Goal: Task Accomplishment & Management: Manage account settings

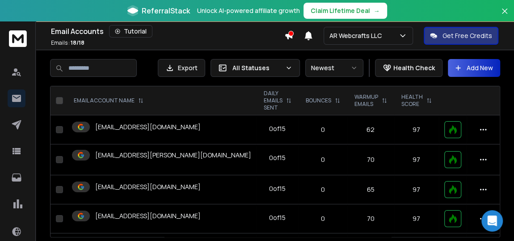
click at [474, 71] on button "Add New" at bounding box center [474, 68] width 52 height 18
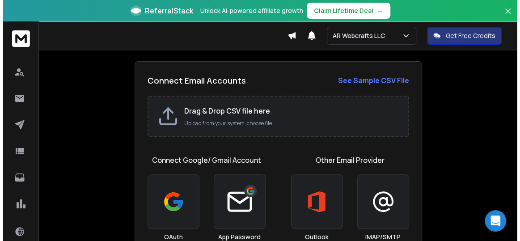
scroll to position [86, 0]
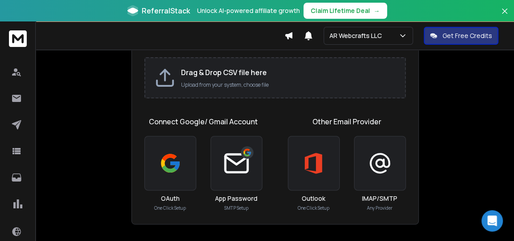
click at [312, 198] on h3 "Outlook" at bounding box center [314, 198] width 24 height 9
click at [311, 182] on div at bounding box center [314, 163] width 52 height 55
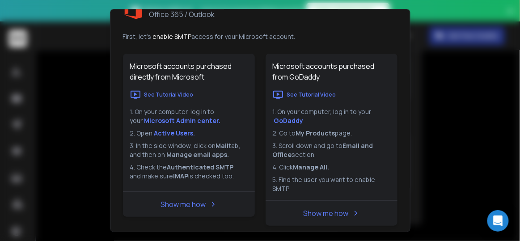
scroll to position [80, 0]
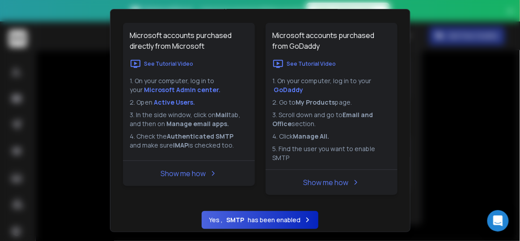
click at [255, 217] on button "Yes , SMTP has been enabled" at bounding box center [260, 220] width 117 height 18
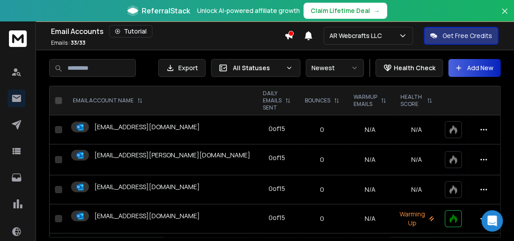
drag, startPoint x: 506, startPoint y: 9, endPoint x: 500, endPoint y: 12, distance: 7.0
click at [506, 9] on icon "Close banner" at bounding box center [504, 11] width 8 height 8
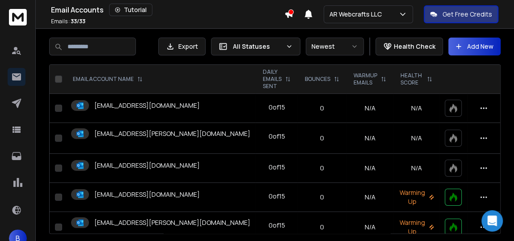
click at [465, 46] on button "Add New" at bounding box center [474, 47] width 52 height 18
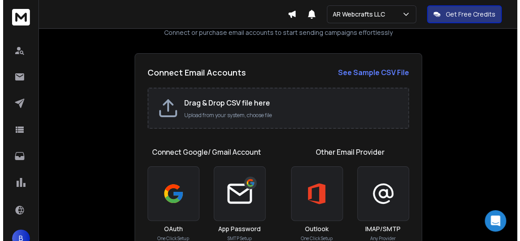
scroll to position [65, 0]
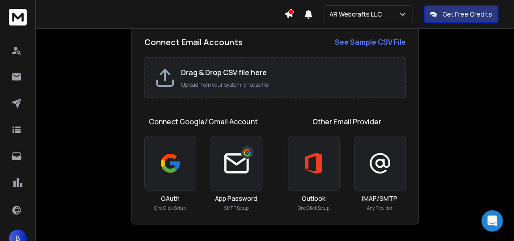
click at [318, 152] on icon at bounding box center [312, 162] width 17 height 21
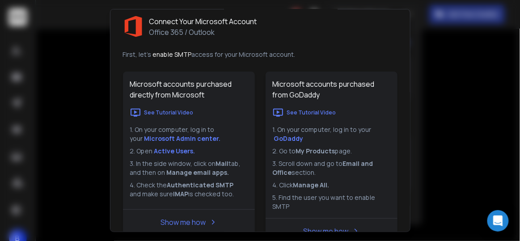
scroll to position [80, 0]
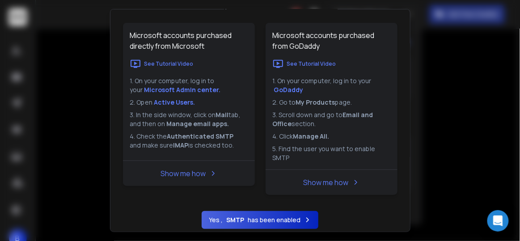
click at [271, 211] on button "Yes , SMTP has been enabled" at bounding box center [260, 220] width 117 height 18
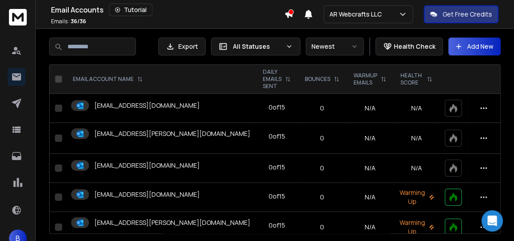
click at [256, 102] on td "0 of 15" at bounding box center [277, 105] width 42 height 23
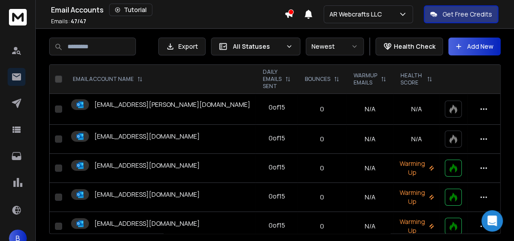
click at [131, 51] on input at bounding box center [92, 47] width 87 height 18
paste input "**********"
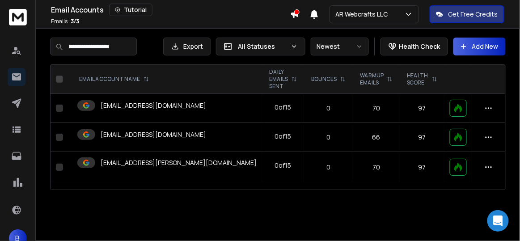
click at [130, 48] on input "**********" at bounding box center [93, 47] width 87 height 18
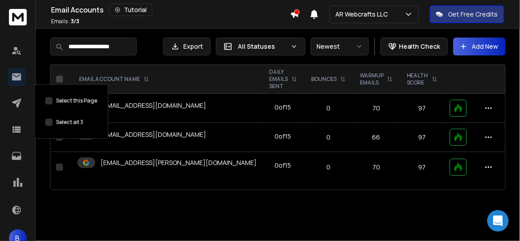
type input "**********"
click at [61, 76] on button "Select this Page" at bounding box center [59, 79] width 7 height 7
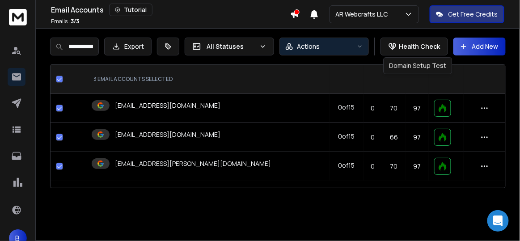
click at [356, 46] on button "Actions" at bounding box center [323, 47] width 89 height 18
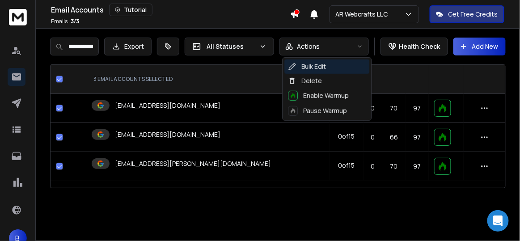
click at [313, 61] on div "Bulk Edit" at bounding box center [327, 66] width 85 height 14
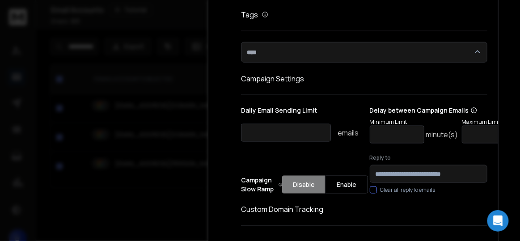
scroll to position [292, 0]
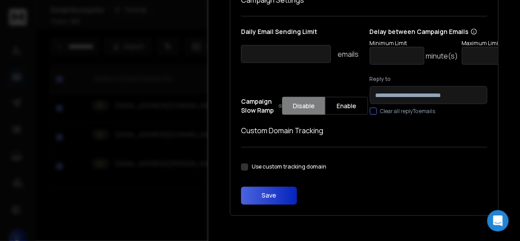
click at [247, 164] on button "Reply to" at bounding box center [244, 167] width 7 height 7
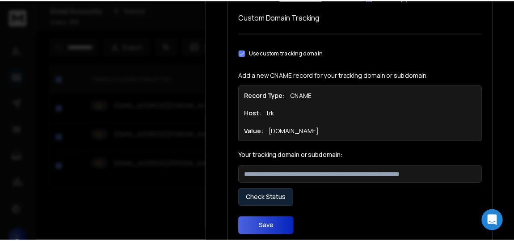
scroll to position [436, 0]
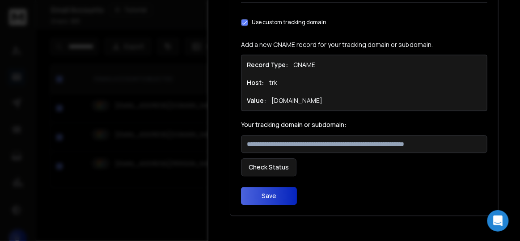
click at [286, 138] on input at bounding box center [364, 144] width 246 height 18
paste input "**********"
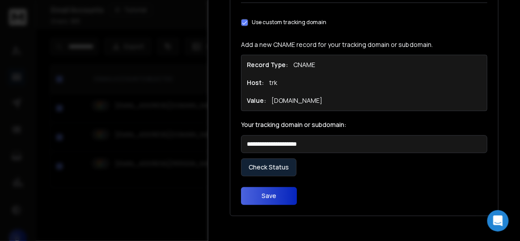
type input "**********"
click at [278, 168] on button "Check Status" at bounding box center [268, 167] width 55 height 18
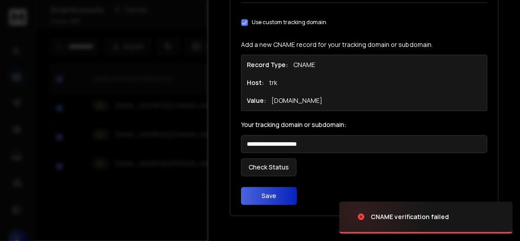
click at [125, 133] on div at bounding box center [260, 120] width 520 height 241
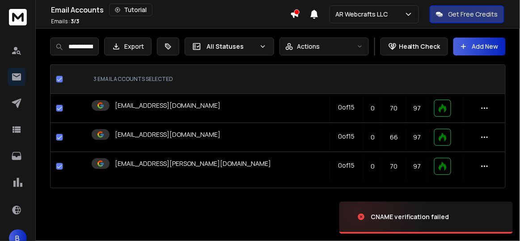
click at [93, 46] on input "**********" at bounding box center [74, 47] width 49 height 18
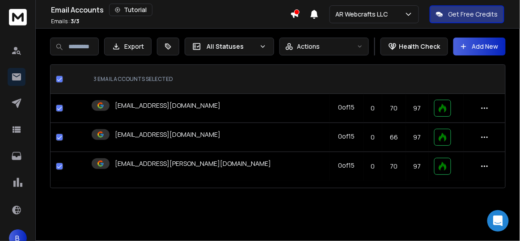
click at [60, 81] on button "button" at bounding box center [59, 79] width 7 height 7
